Goal: Check status: Check status

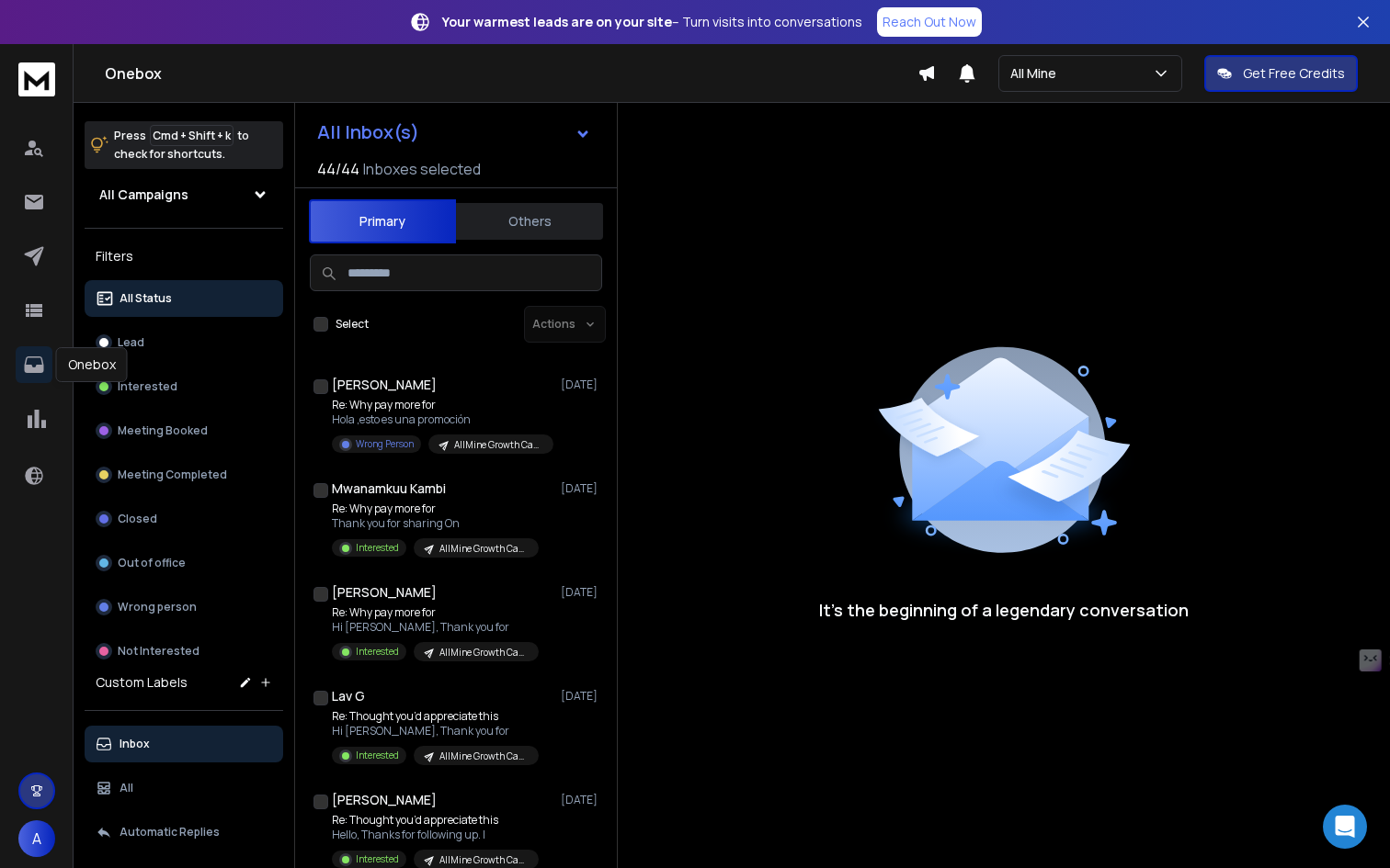
click at [41, 380] on link at bounding box center [34, 365] width 37 height 37
click at [40, 251] on icon at bounding box center [33, 256] width 20 height 20
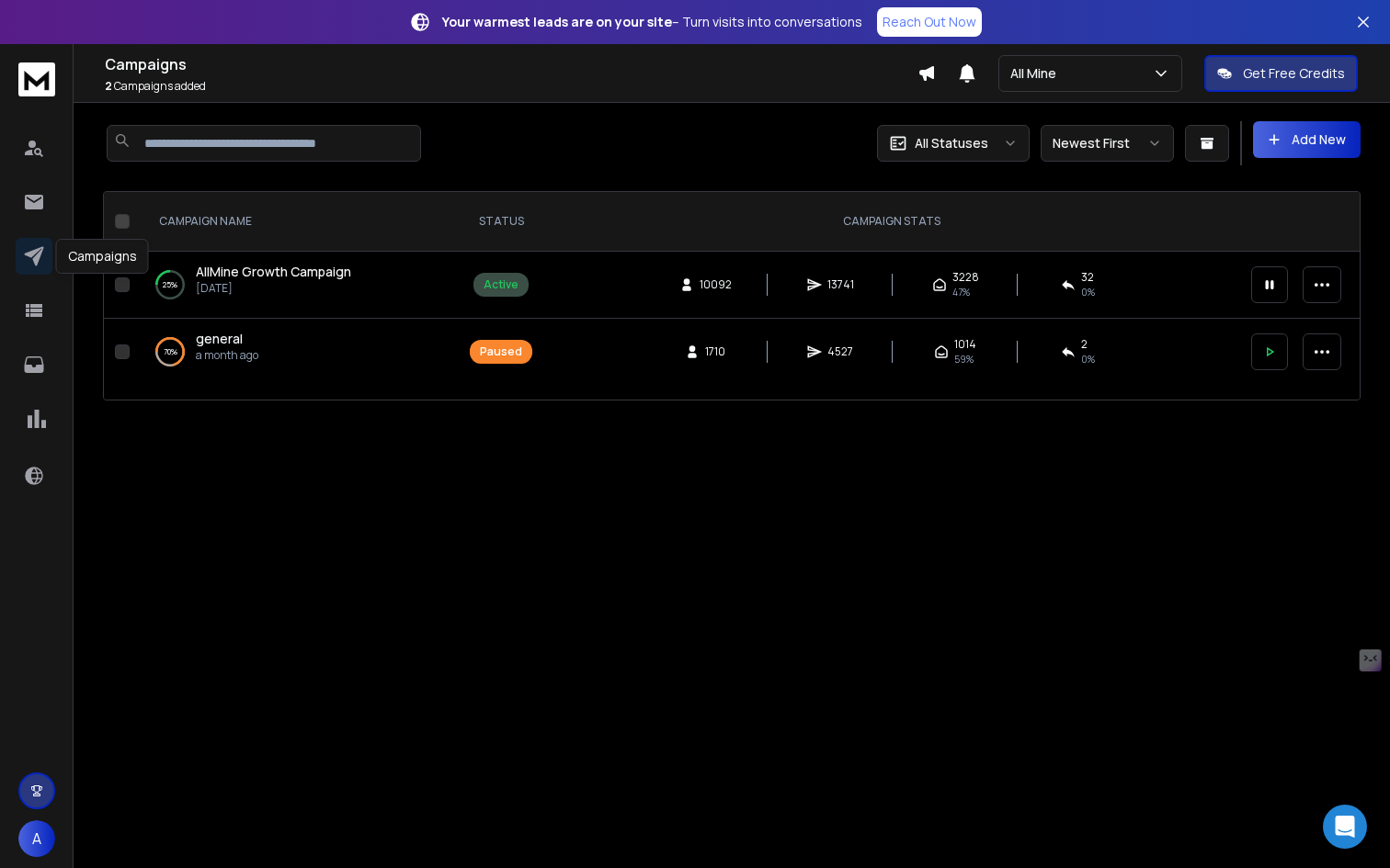
click at [513, 279] on div "Active" at bounding box center [501, 285] width 35 height 15
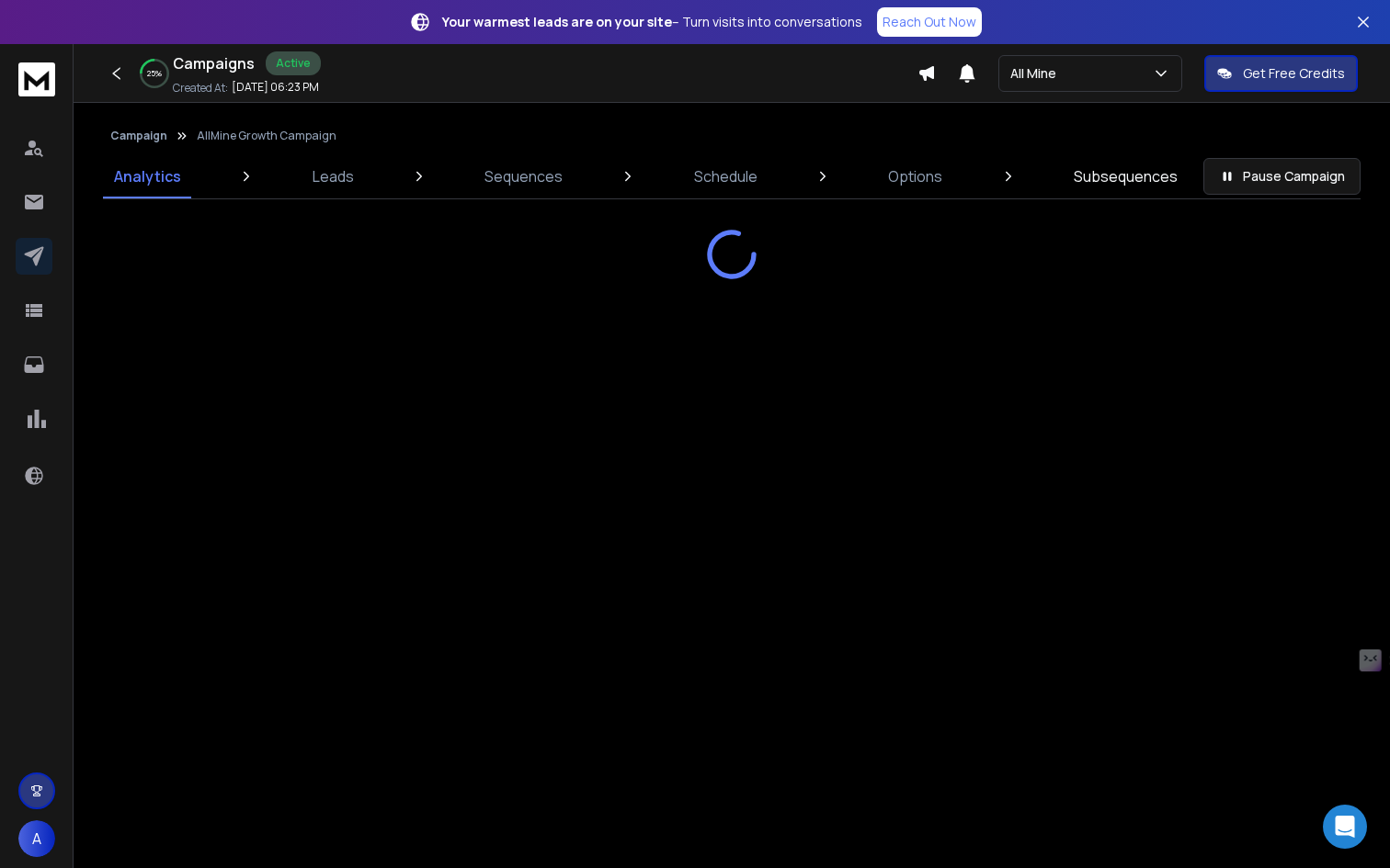
click at [1082, 178] on p "Subsequences" at bounding box center [1126, 177] width 104 height 22
